Goal: Navigation & Orientation: Find specific page/section

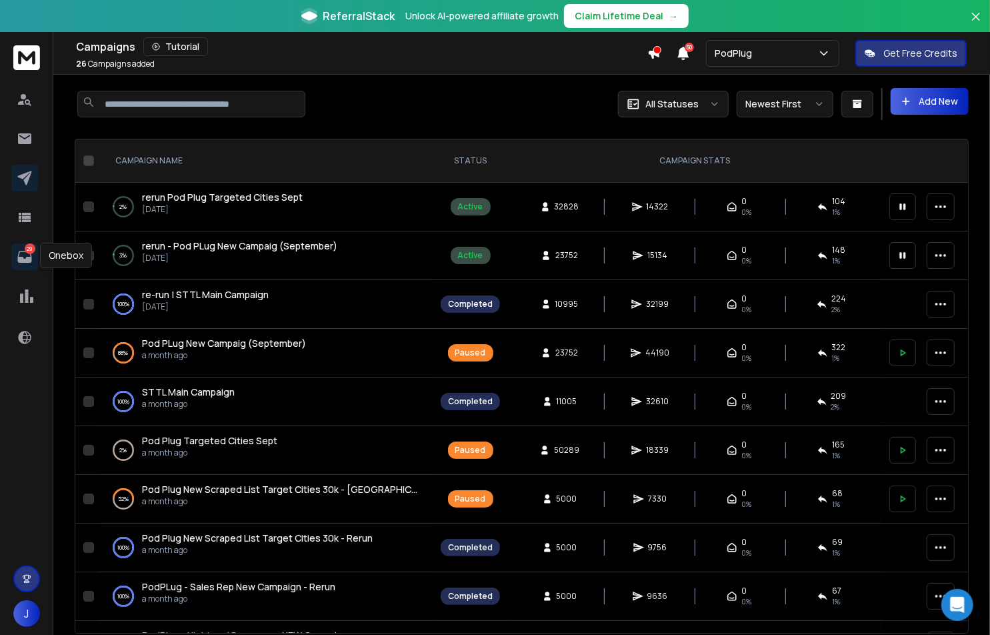
click at [22, 253] on icon at bounding box center [25, 257] width 16 height 16
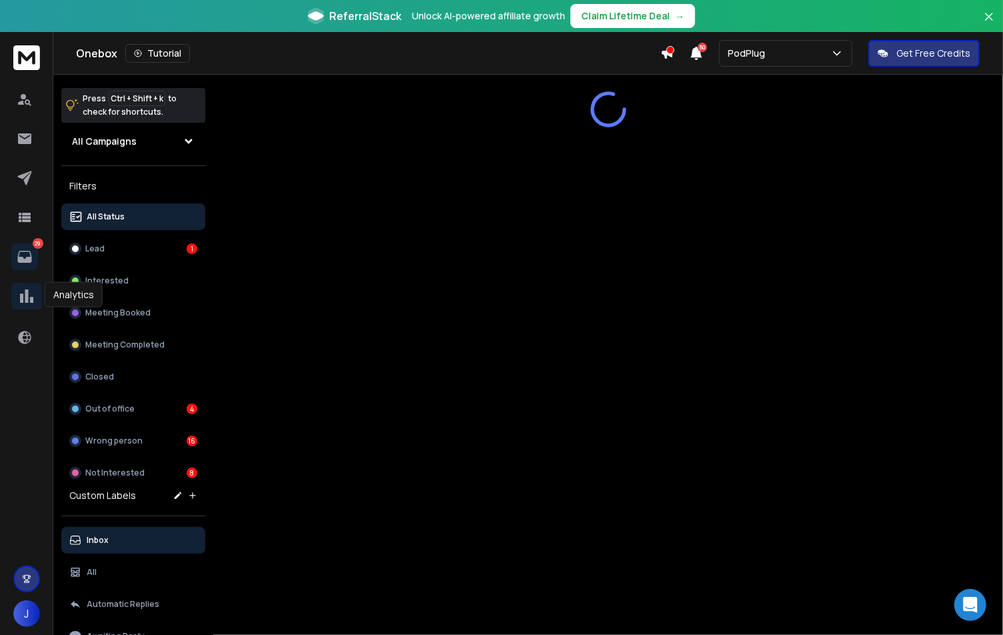
click at [28, 295] on icon at bounding box center [27, 296] width 20 height 20
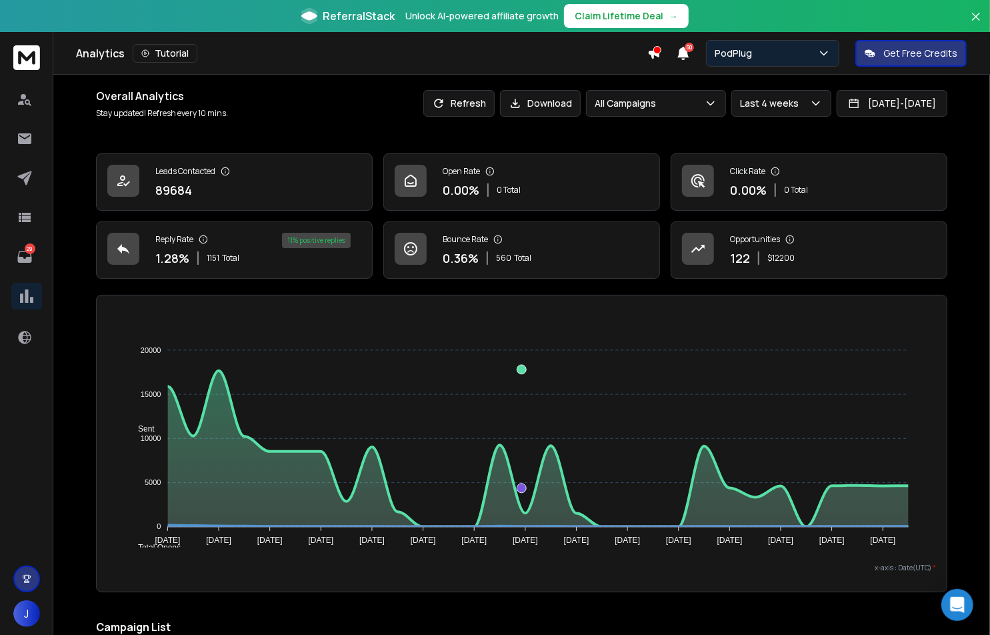
click at [827, 52] on icon "button" at bounding box center [824, 52] width 7 height 3
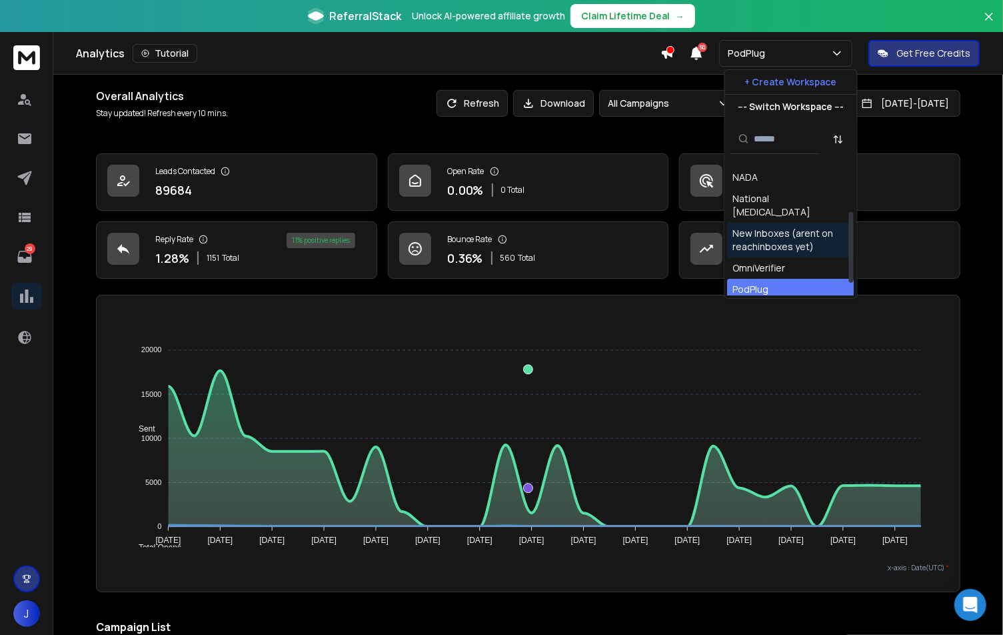
scroll to position [115, 0]
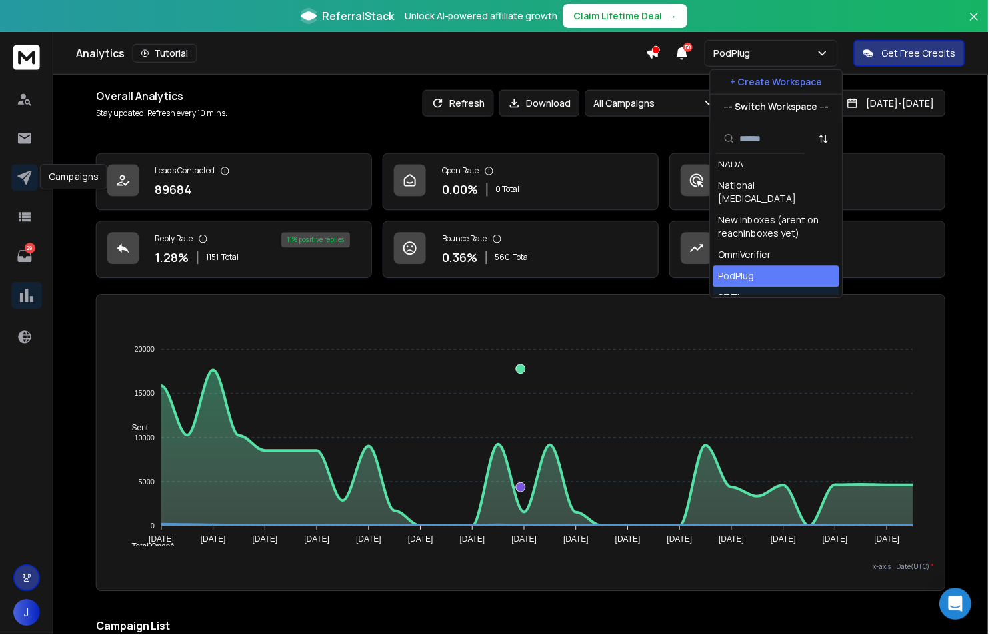
click at [17, 168] on link at bounding box center [24, 178] width 27 height 27
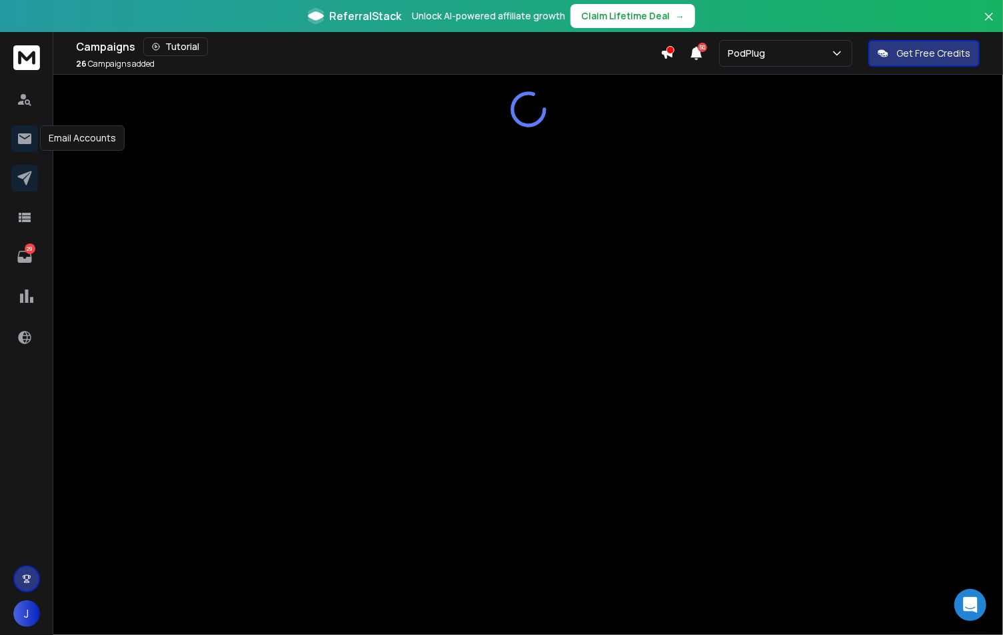
click at [21, 139] on icon at bounding box center [24, 138] width 13 height 11
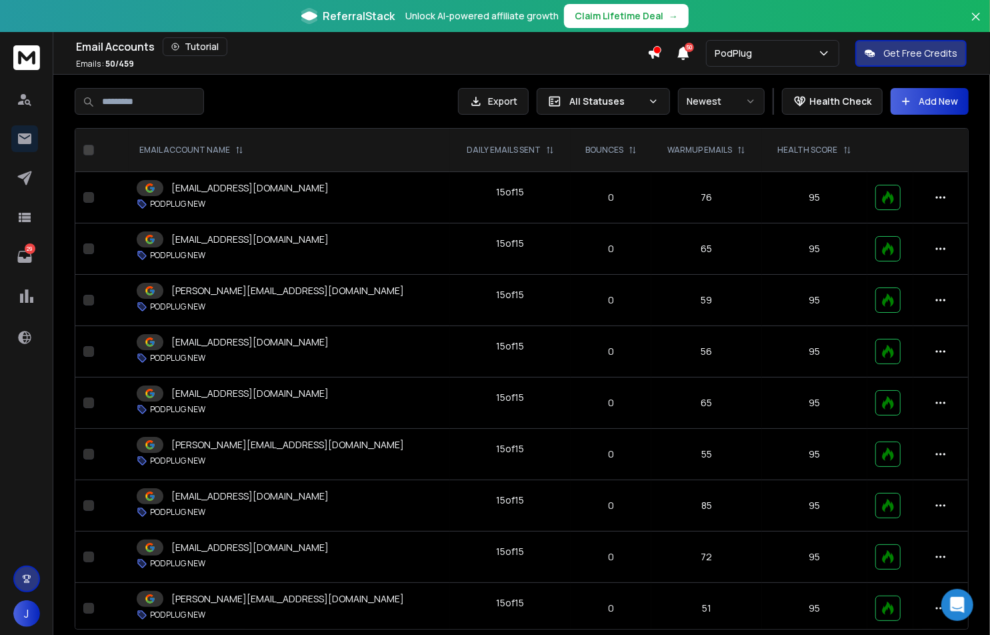
click at [630, 95] on p "All Statuses" at bounding box center [605, 101] width 73 height 13
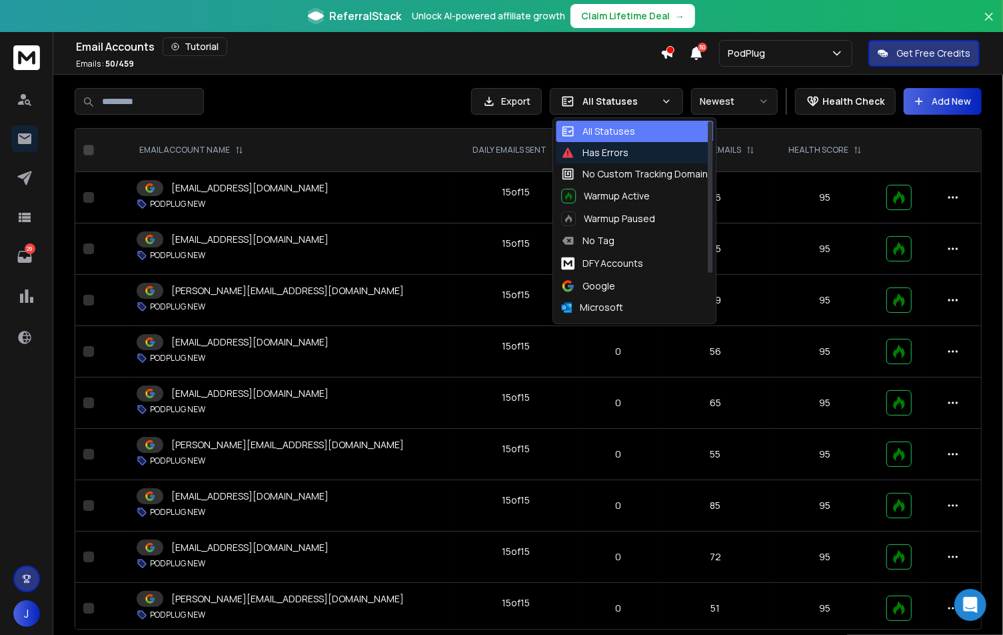
click at [635, 149] on div "Has Errors" at bounding box center [634, 152] width 157 height 21
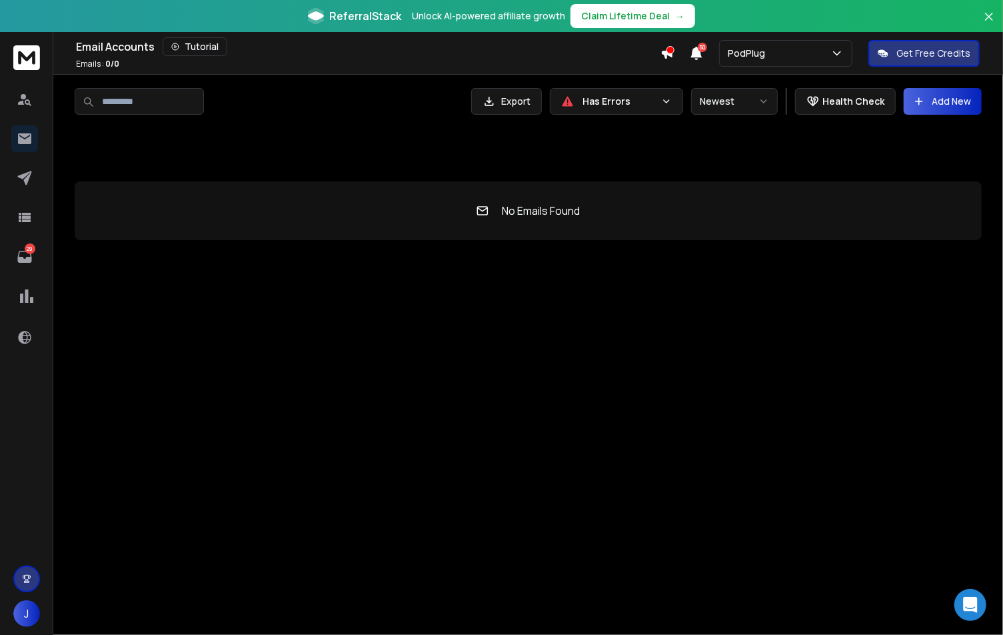
click at [633, 97] on p "Has Errors" at bounding box center [619, 101] width 73 height 13
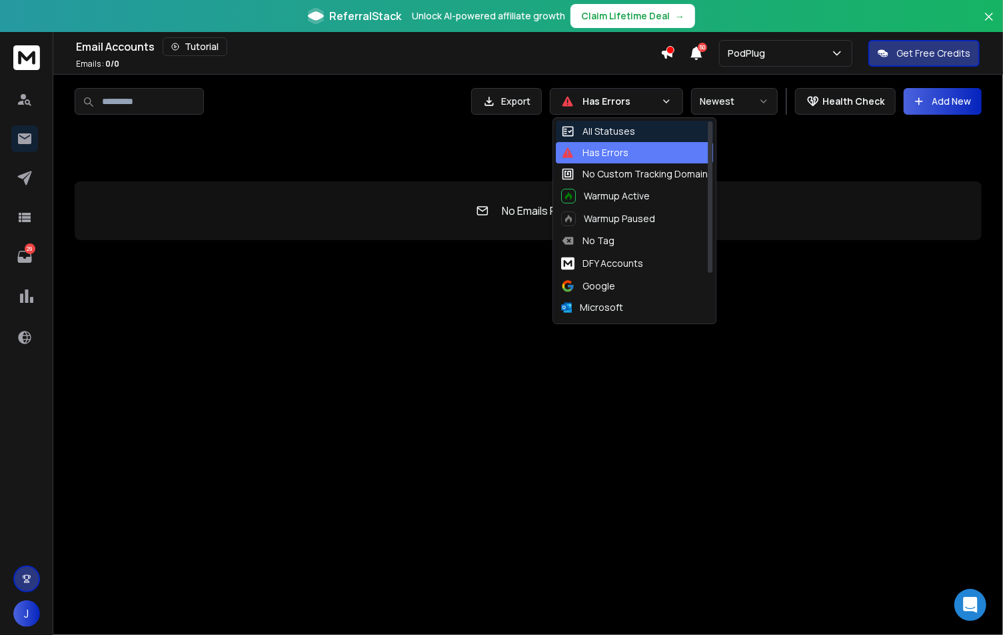
click at [601, 129] on div "All Statuses" at bounding box center [598, 131] width 74 height 13
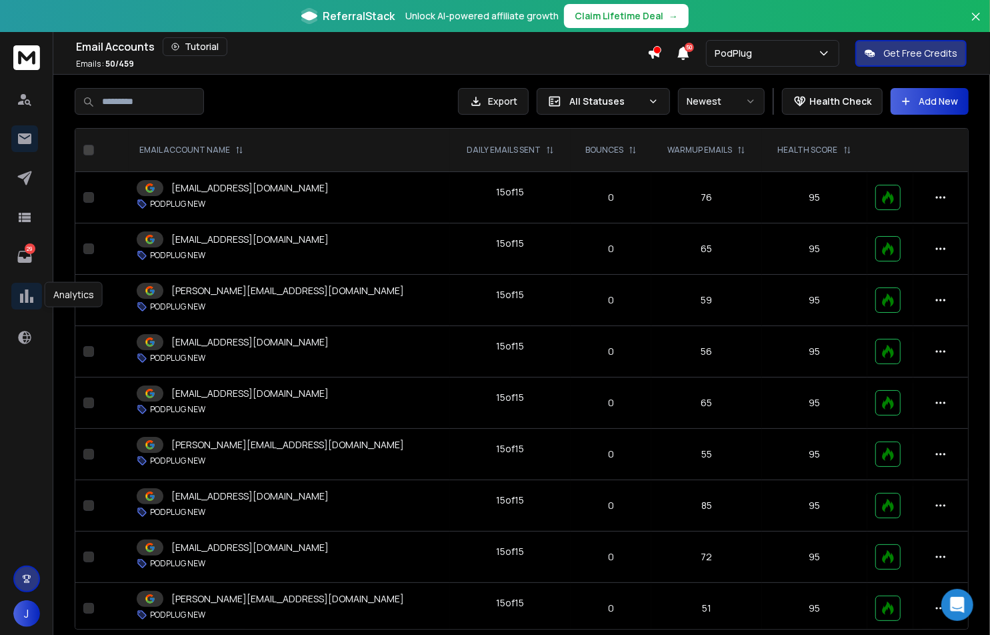
click at [21, 296] on icon at bounding box center [26, 295] width 13 height 13
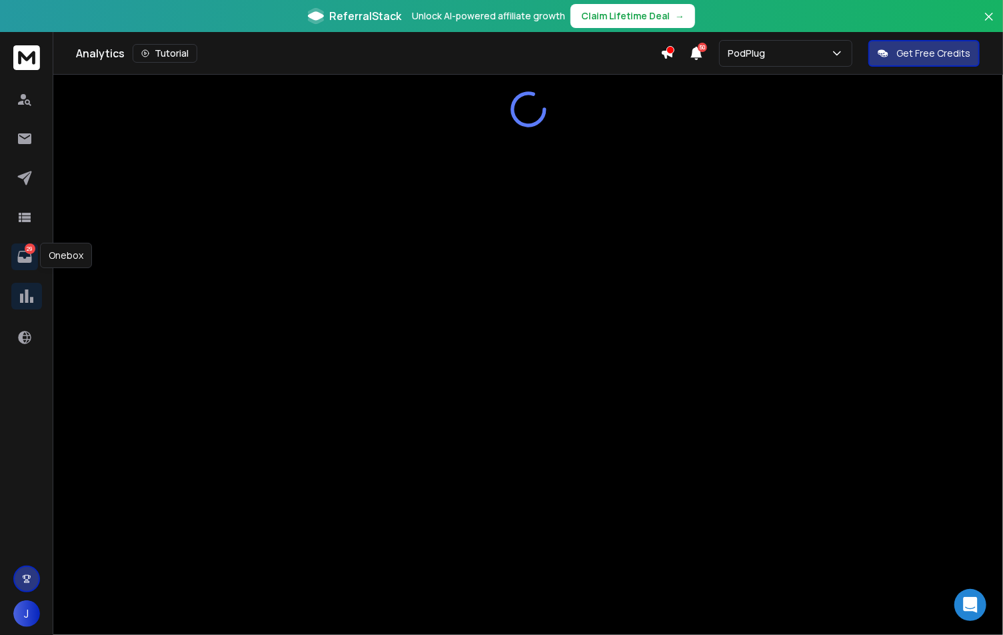
click at [22, 255] on icon at bounding box center [25, 257] width 16 height 16
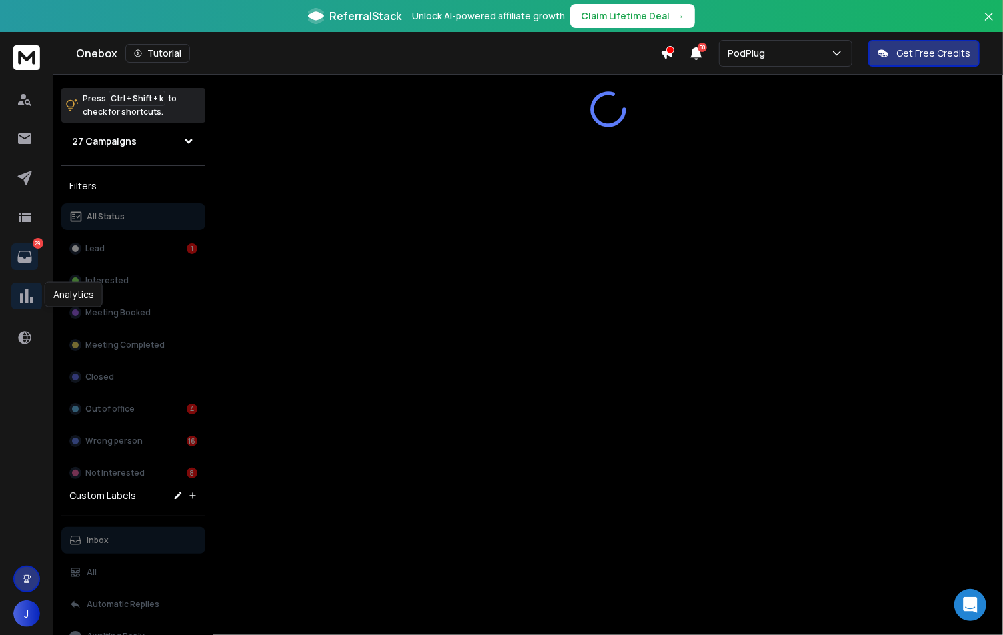
click at [33, 283] on link at bounding box center [26, 296] width 31 height 31
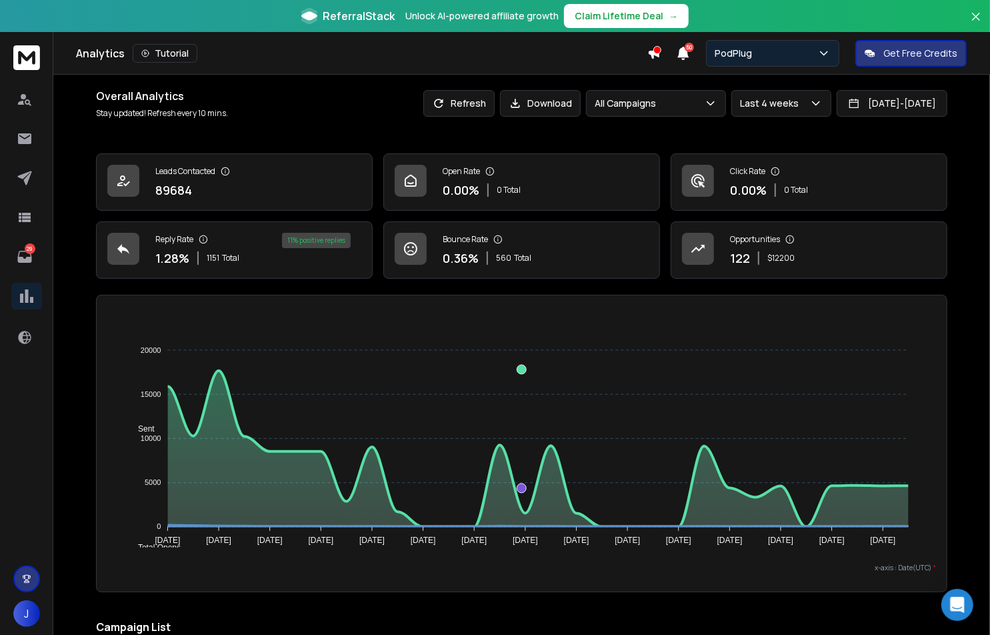
click at [766, 48] on div "PodPlug" at bounding box center [773, 53] width 116 height 13
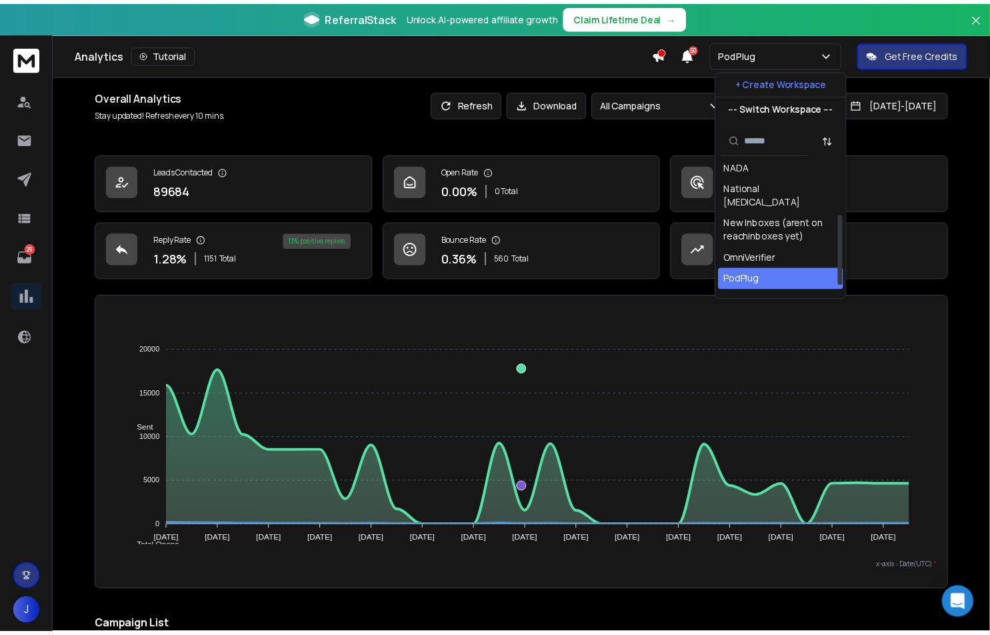
scroll to position [115, 0]
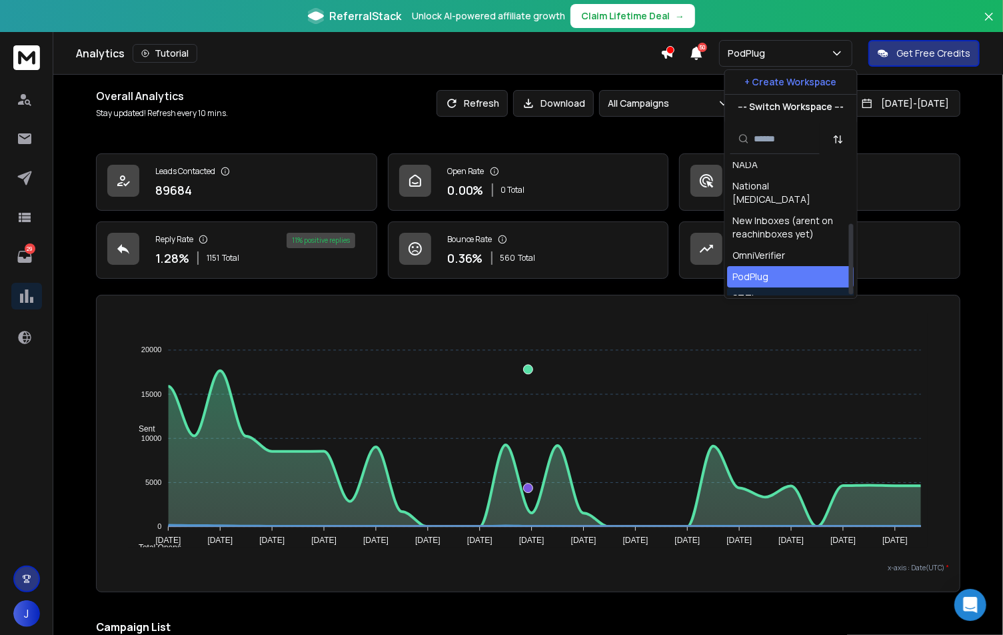
click at [759, 287] on div "STTL" at bounding box center [791, 297] width 127 height 21
